Goal: Task Accomplishment & Management: Use online tool/utility

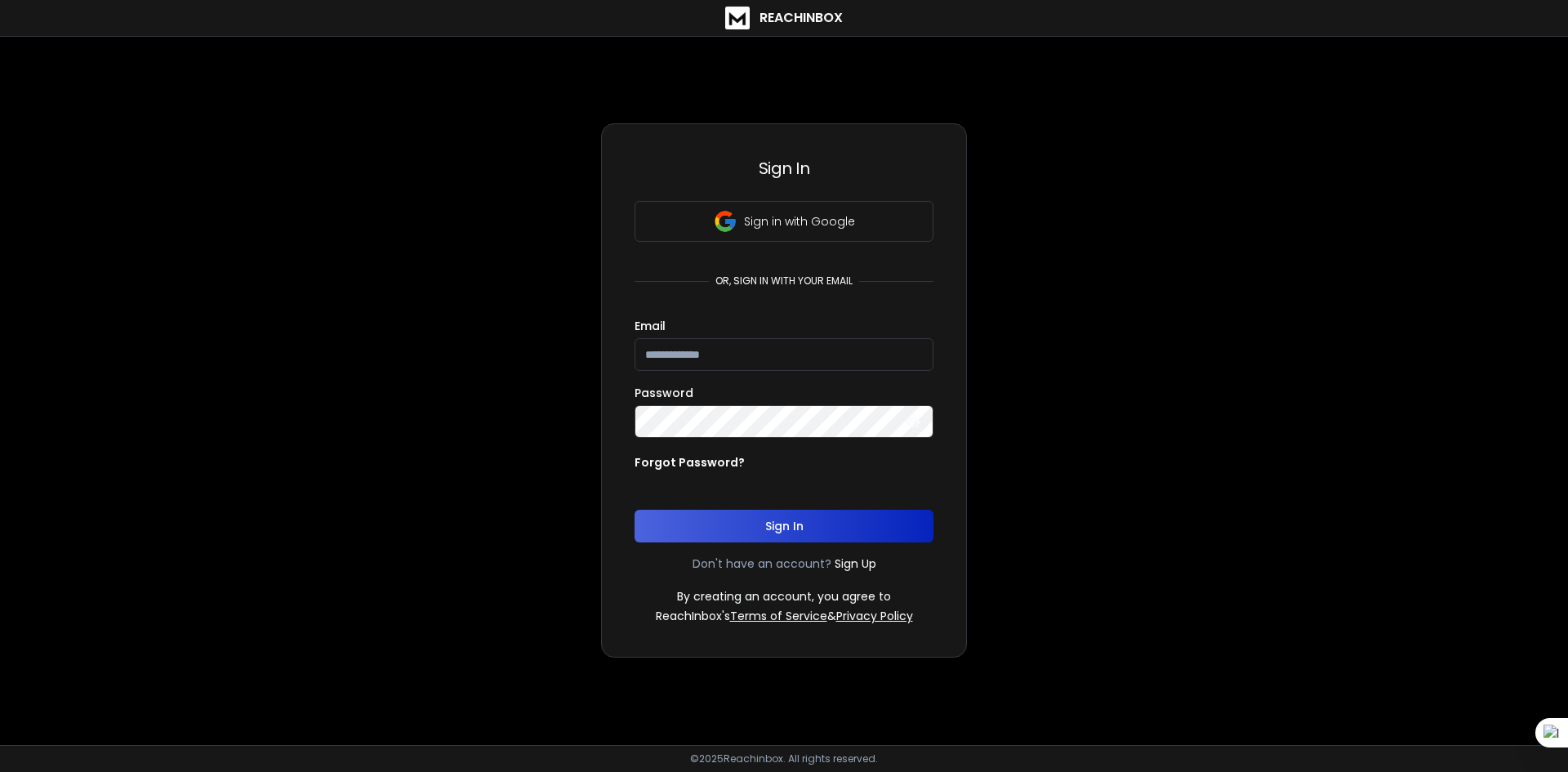
click at [728, 362] on input "email" at bounding box center [784, 355] width 299 height 33
type input "**********"
click at [759, 535] on button "Sign In" at bounding box center [784, 526] width 299 height 33
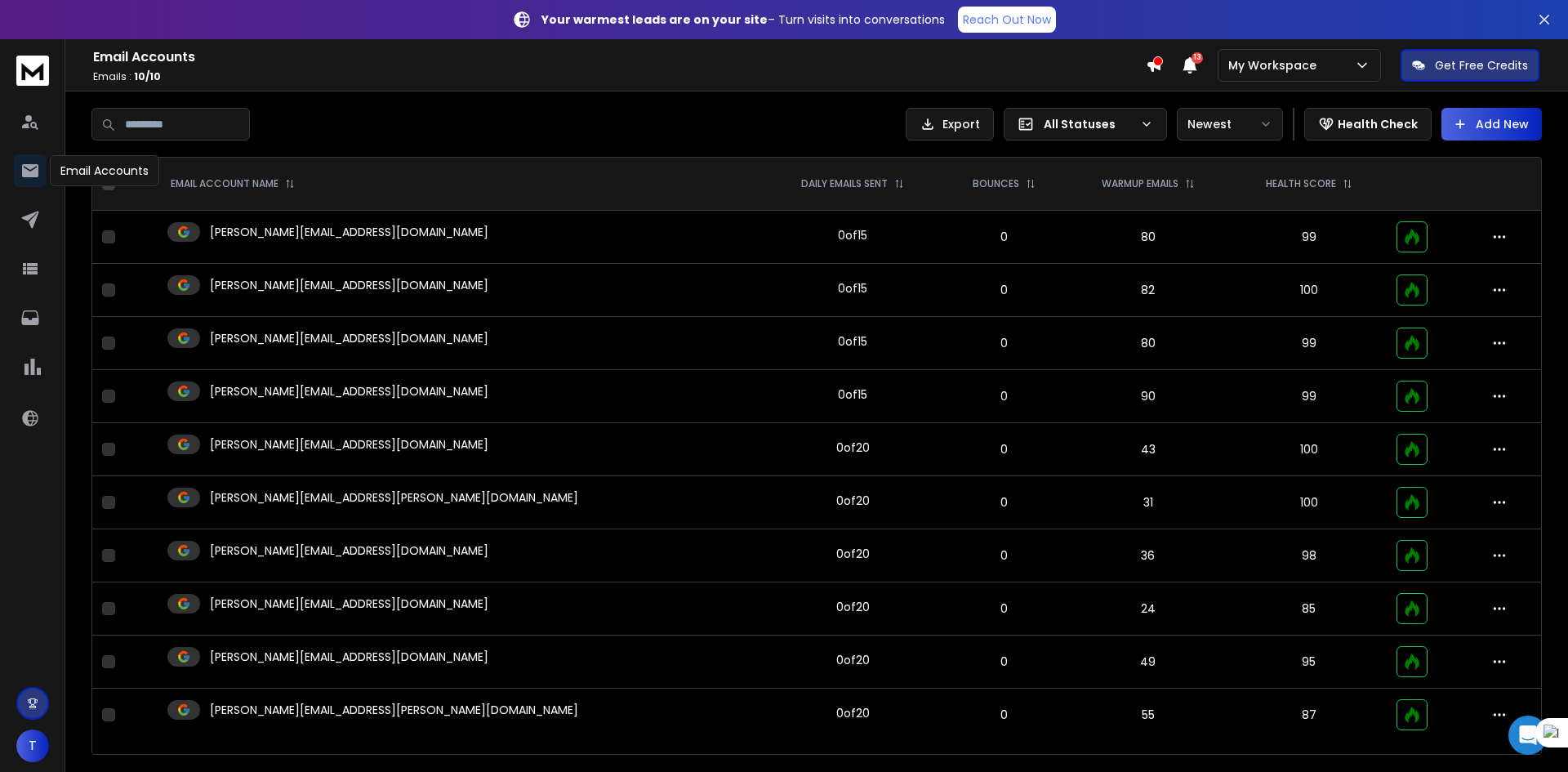
click at [32, 173] on icon at bounding box center [30, 170] width 16 height 13
click at [27, 113] on icon at bounding box center [29, 121] width 19 height 19
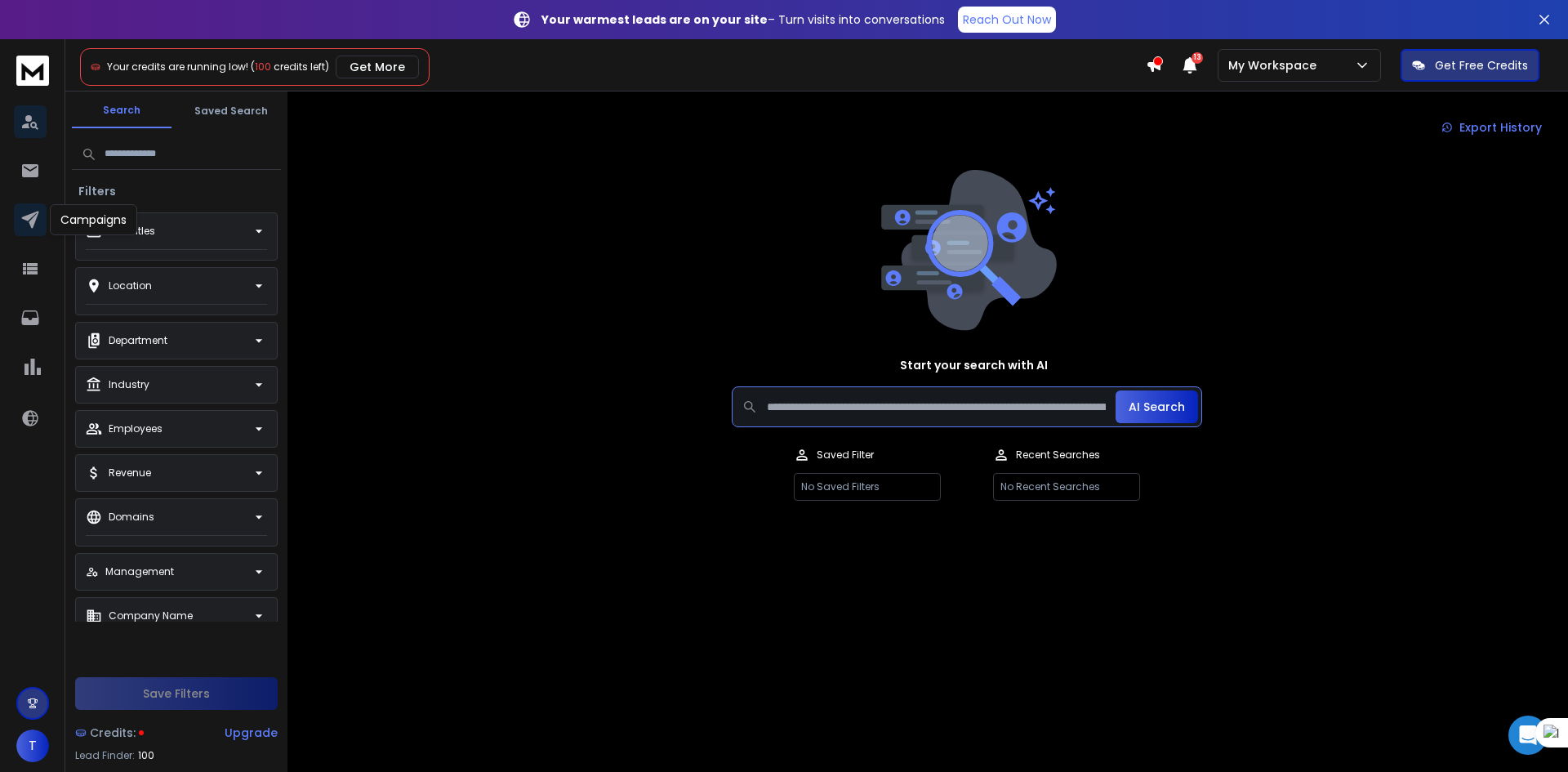
click at [19, 209] on link at bounding box center [30, 220] width 33 height 33
